Goal: Find contact information: Find contact information

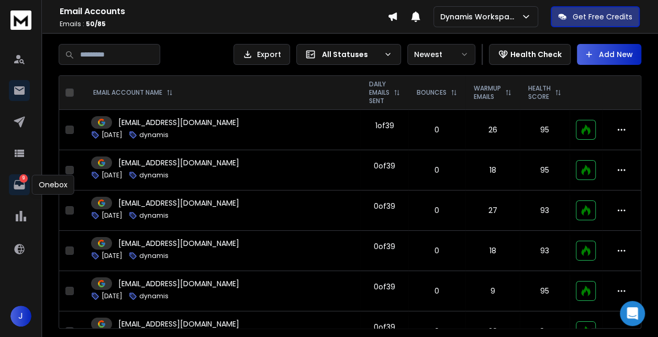
click at [18, 191] on link "9" at bounding box center [19, 184] width 21 height 21
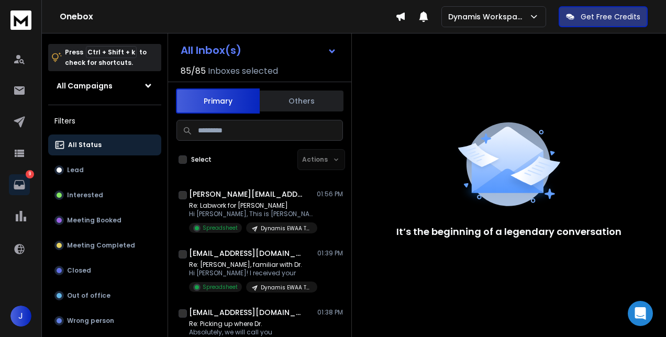
click at [207, 136] on input at bounding box center [259, 130] width 166 height 21
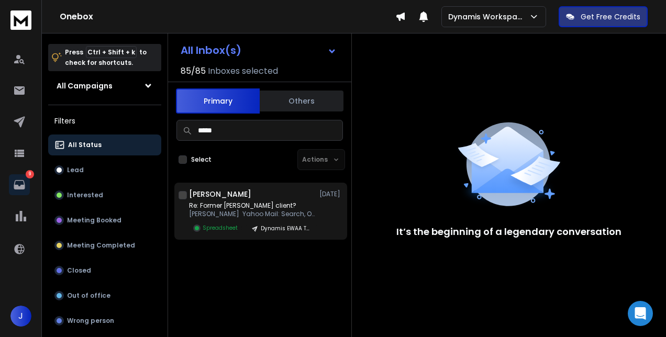
click at [284, 200] on div "[PERSON_NAME] [DATE] Re: Former [PERSON_NAME] client? [PERSON_NAME] Yahoo Mail:…" at bounding box center [266, 211] width 154 height 44
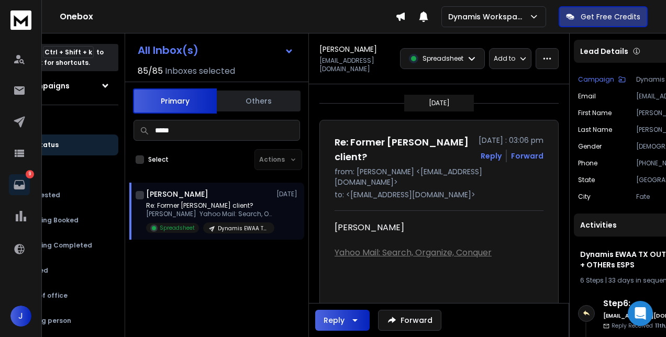
scroll to position [0, 114]
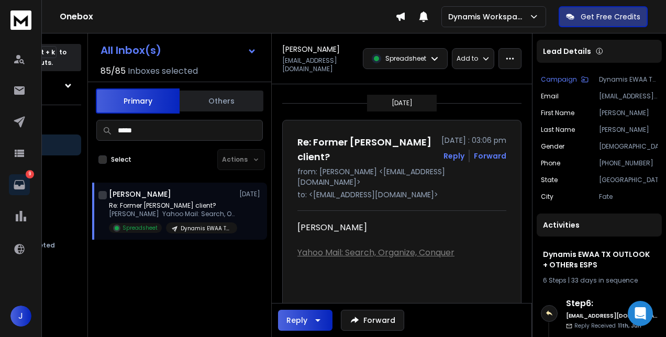
click at [621, 96] on p "[EMAIL_ADDRESS][DOMAIN_NAME]" at bounding box center [628, 96] width 59 height 8
drag, startPoint x: 134, startPoint y: 132, endPoint x: 41, endPoint y: 156, distance: 96.7
click at [23, 125] on div "9 J Onebox Dynamis Workspace Get Free Credits Press Ctrl + Shift + k to check f…" at bounding box center [333, 185] width 666 height 370
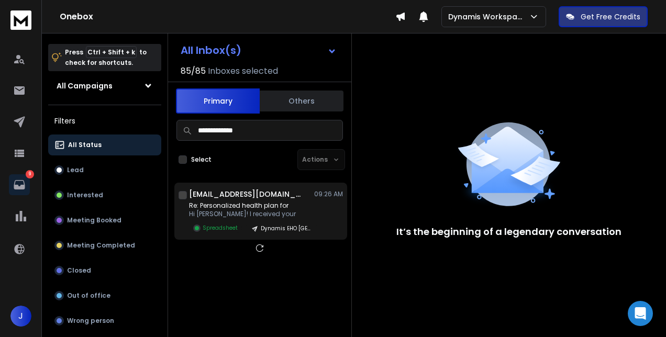
type input "**********"
click at [300, 202] on p "Re: Personalized health plan for" at bounding box center [252, 205] width 126 height 8
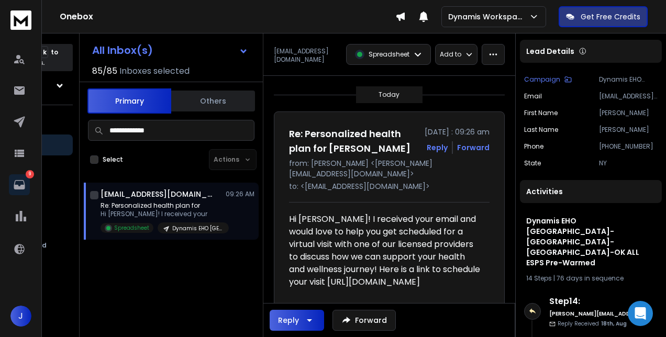
click at [612, 147] on p "[PHONE_NUMBER]" at bounding box center [628, 146] width 59 height 8
click at [599, 127] on p "[PERSON_NAME]" at bounding box center [628, 130] width 59 height 8
